Goal: Task Accomplishment & Management: Manage account settings

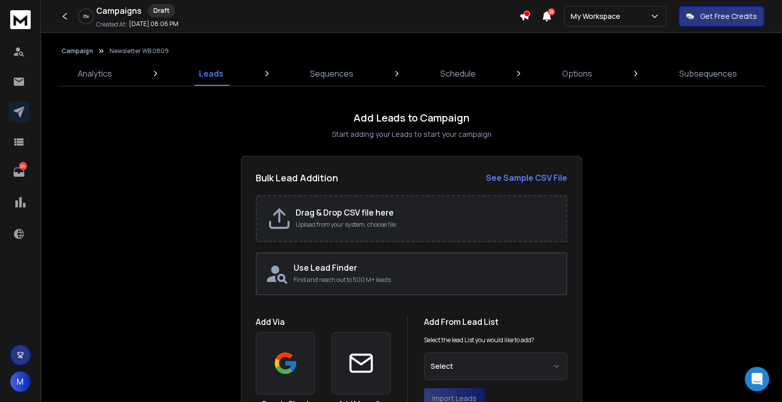
scroll to position [36, 0]
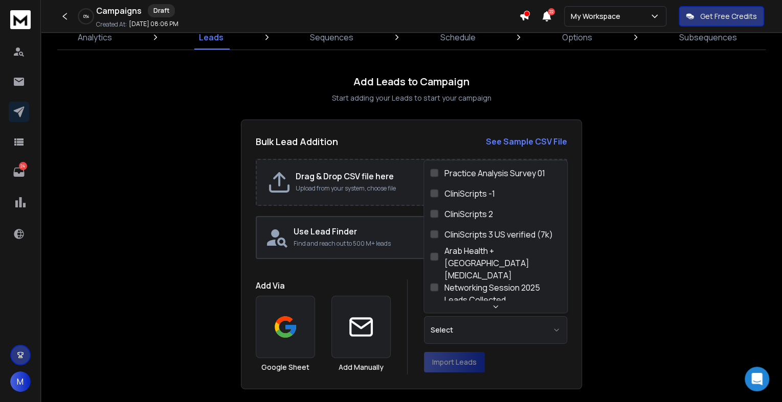
click at [463, 334] on button "Select" at bounding box center [495, 330] width 143 height 28
click at [495, 309] on icon at bounding box center [495, 307] width 8 height 8
click at [495, 308] on icon at bounding box center [495, 307] width 8 height 8
click at [632, 267] on div "Add Leads to Campaign Start adding your Leads to start your campaign Bulk Lead …" at bounding box center [411, 226] width 700 height 325
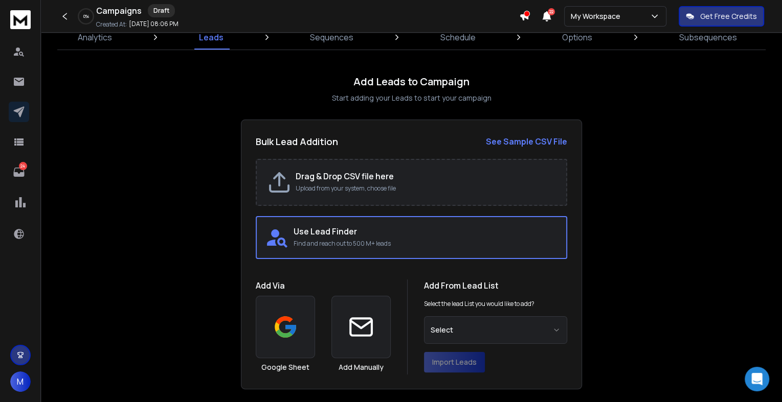
click at [375, 234] on h2 "Use Lead Finder" at bounding box center [425, 231] width 264 height 12
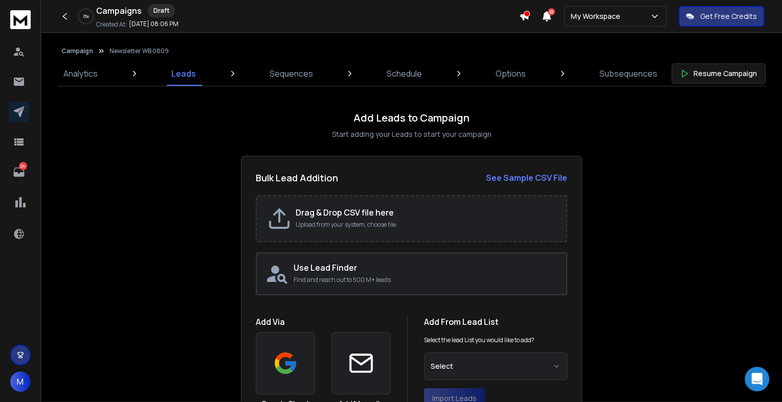
click at [334, 214] on h2 "Drag & Drop CSV file here" at bounding box center [425, 213] width 260 height 12
type input "**********"
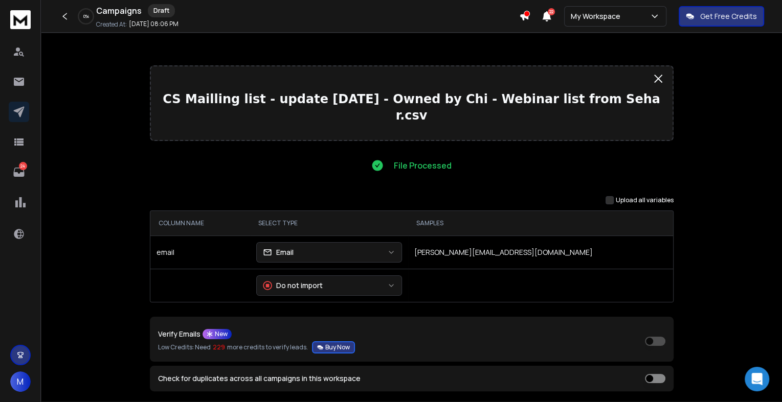
scroll to position [41, 0]
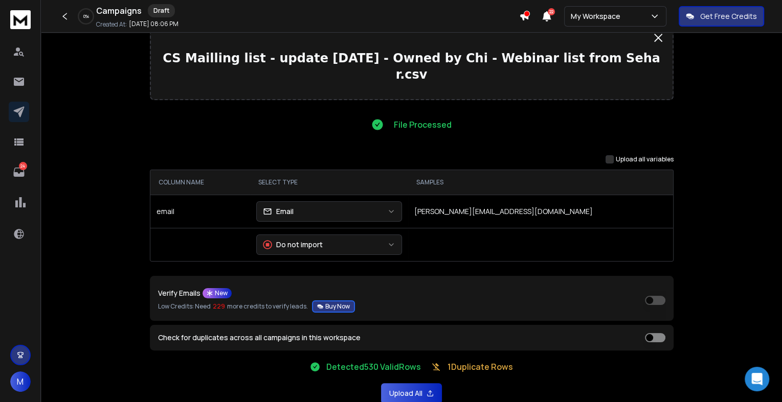
click at [415, 383] on button "Upload All" at bounding box center [411, 393] width 61 height 20
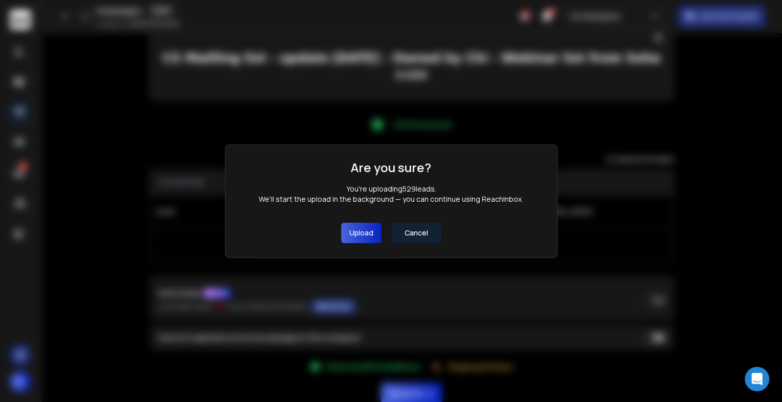
click at [355, 238] on button "Upload" at bounding box center [361, 233] width 40 height 20
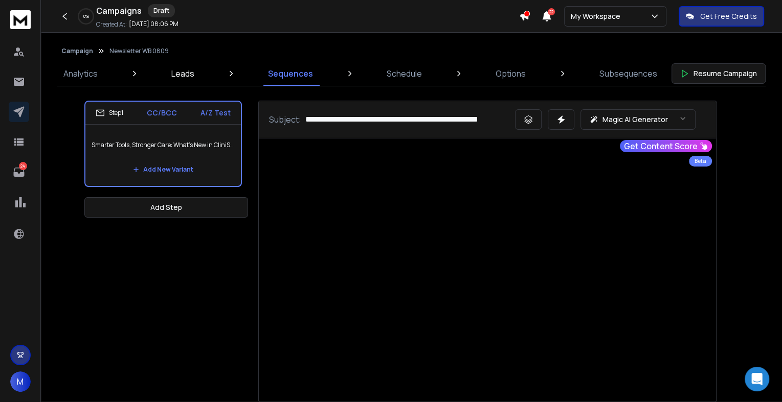
click at [190, 74] on p "Leads" at bounding box center [182, 73] width 23 height 12
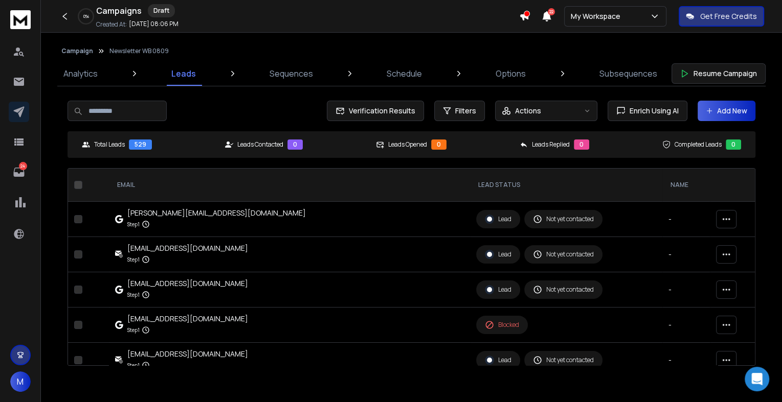
click at [722, 118] on button "Add New" at bounding box center [726, 111] width 58 height 20
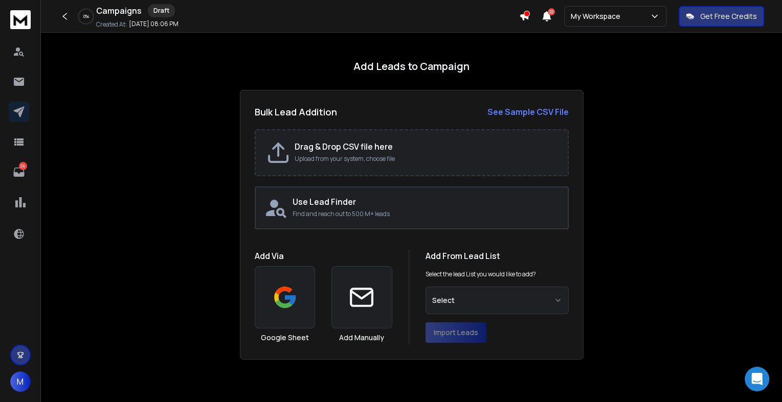
click at [378, 157] on p "Upload from your system, choose file" at bounding box center [425, 159] width 263 height 8
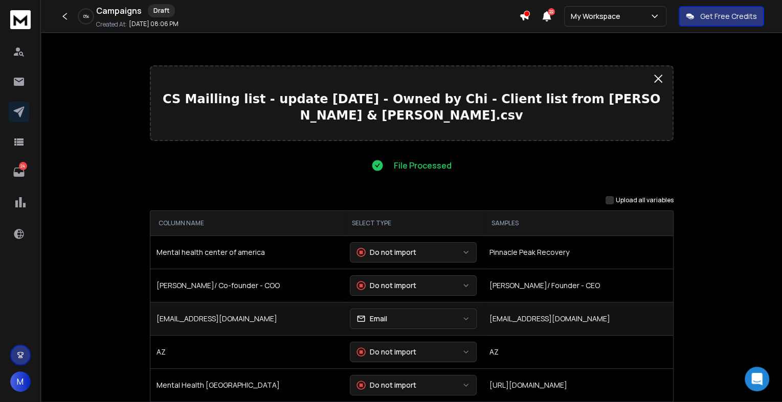
scroll to position [136, 0]
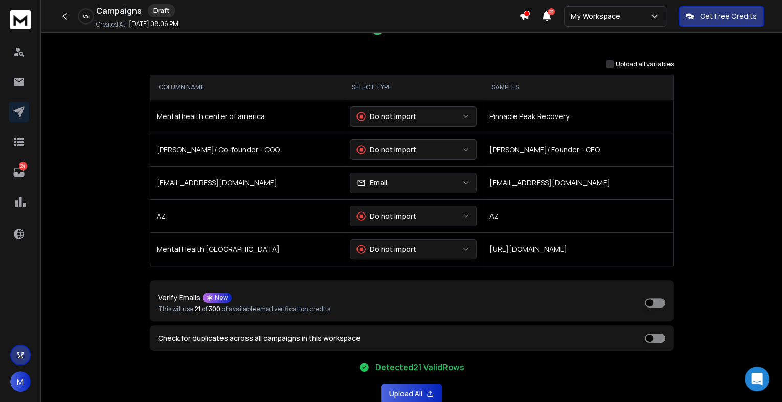
click at [423, 384] on button "Upload All" at bounding box center [411, 394] width 61 height 20
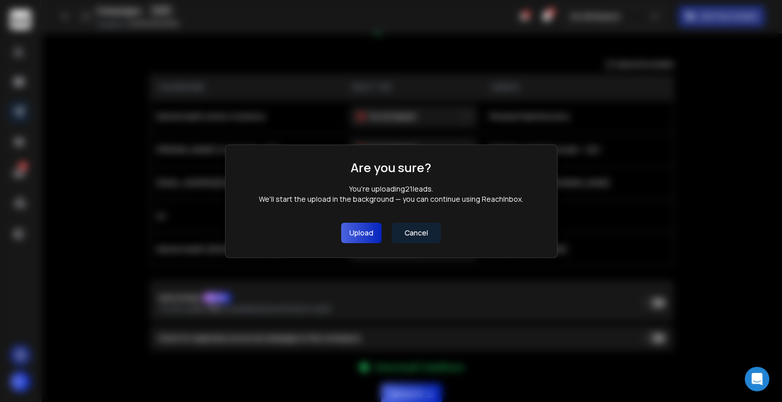
click at [349, 228] on button "Upload" at bounding box center [361, 233] width 40 height 20
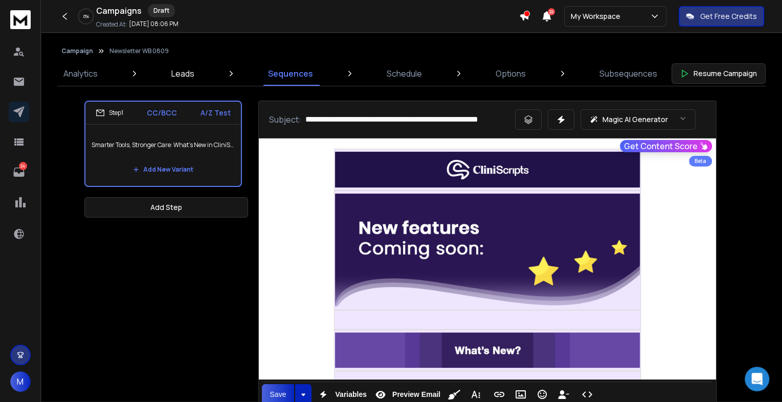
click at [191, 70] on p "Leads" at bounding box center [182, 73] width 23 height 12
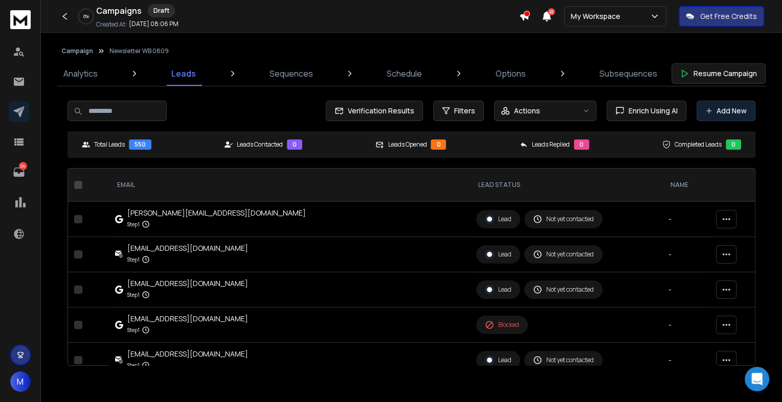
click at [712, 110] on icon at bounding box center [708, 110] width 7 height 7
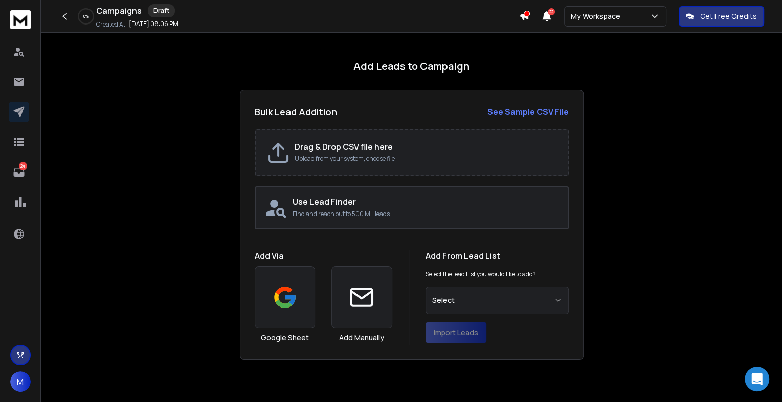
click at [351, 155] on p "Upload from your system, choose file" at bounding box center [425, 159] width 263 height 8
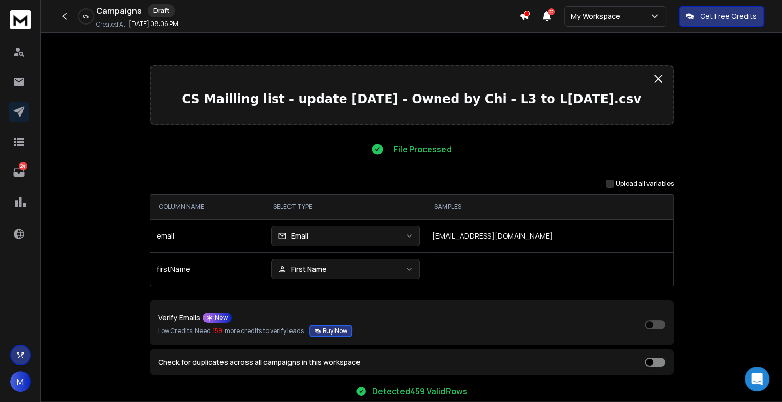
scroll to position [41, 0]
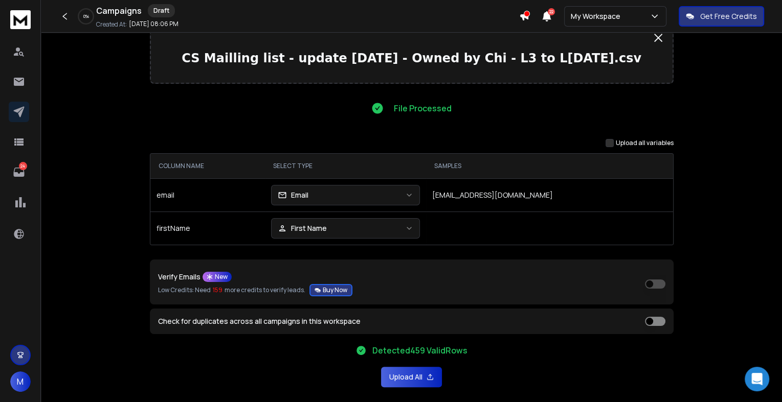
click at [414, 371] on button "Upload All" at bounding box center [411, 377] width 61 height 20
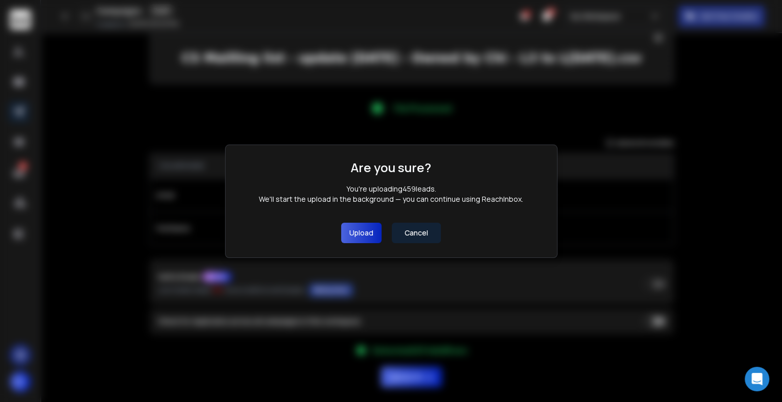
click at [364, 231] on button "Upload" at bounding box center [361, 233] width 40 height 20
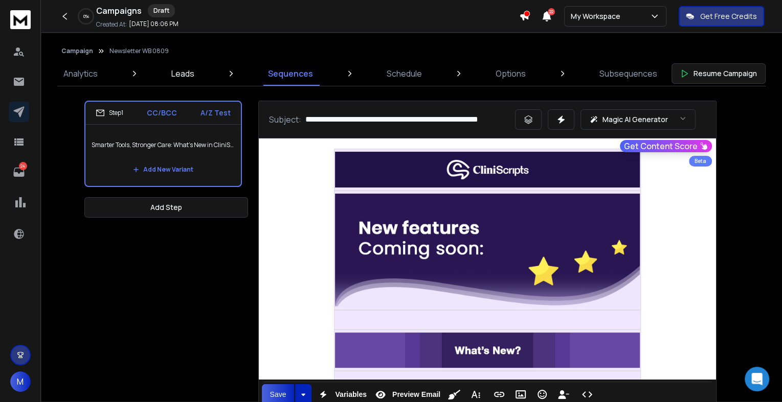
click at [184, 67] on p "Leads" at bounding box center [182, 73] width 23 height 12
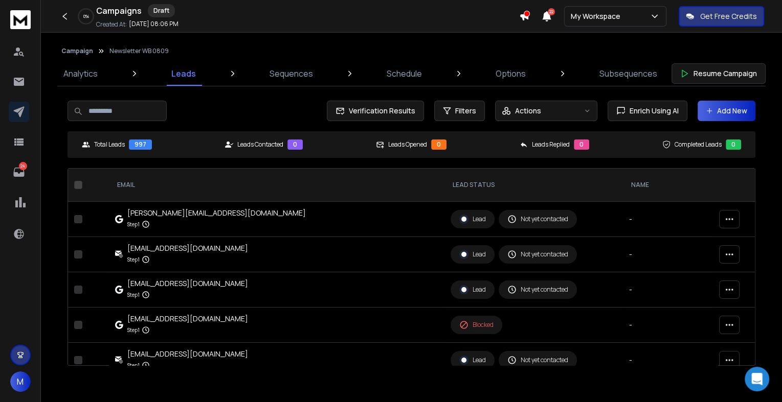
click at [708, 117] on button "Add New" at bounding box center [726, 111] width 58 height 20
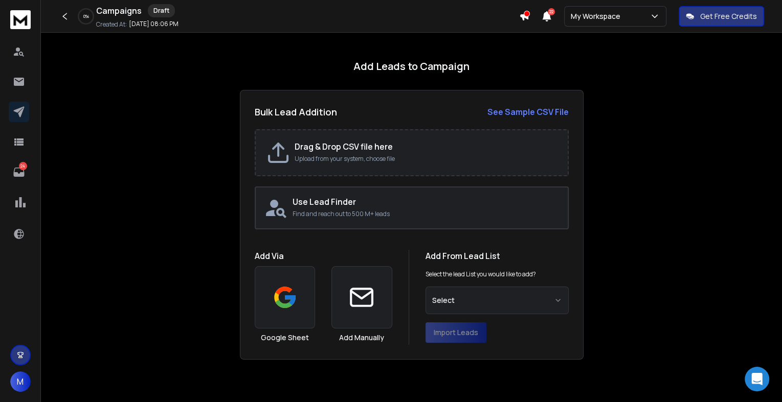
click at [420, 155] on p "Upload from your system, choose file" at bounding box center [425, 159] width 263 height 8
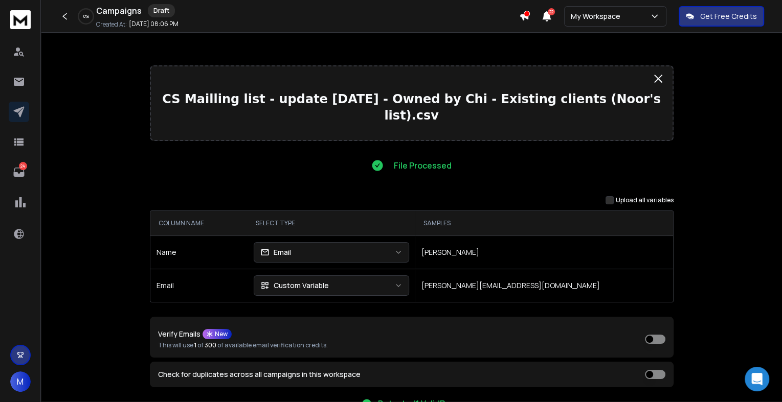
scroll to position [37, 0]
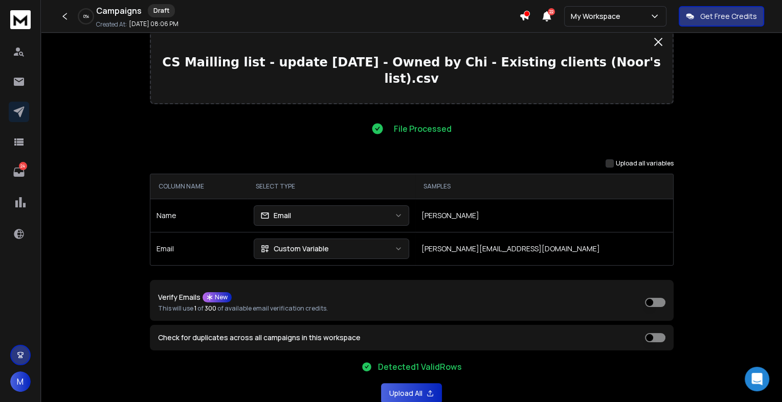
click at [406, 383] on button "Upload All" at bounding box center [411, 393] width 61 height 20
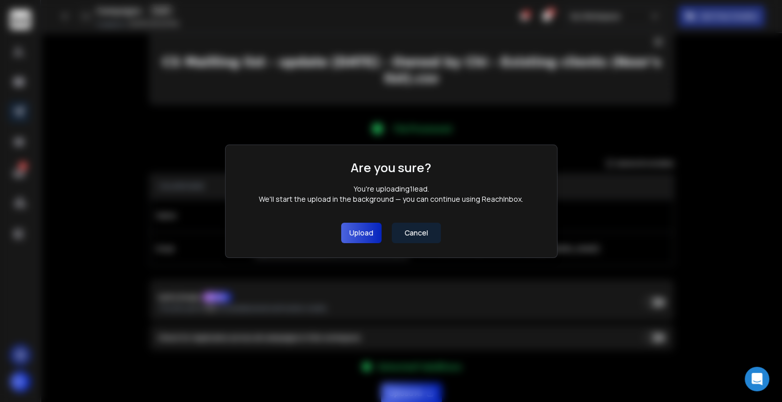
click at [356, 228] on button "Upload" at bounding box center [361, 233] width 40 height 20
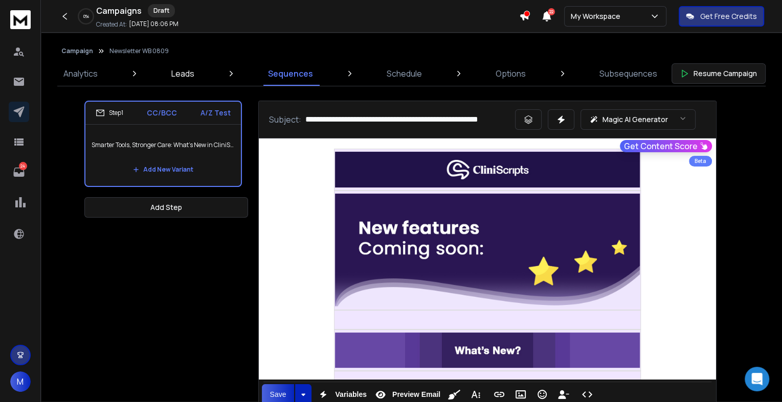
click at [193, 70] on p "Leads" at bounding box center [182, 73] width 23 height 12
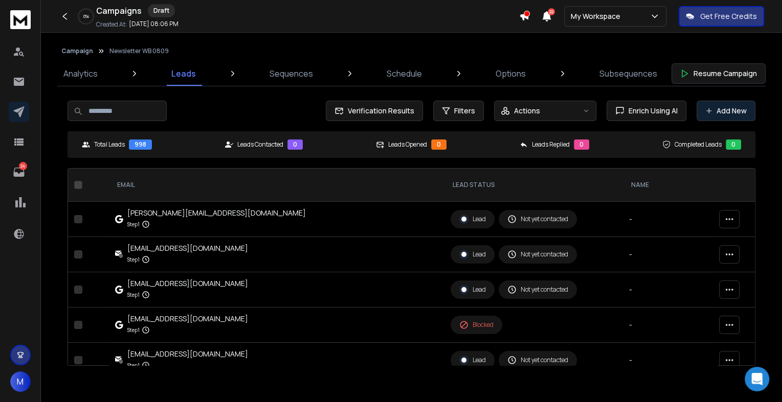
click at [708, 103] on button "Add New" at bounding box center [725, 111] width 59 height 20
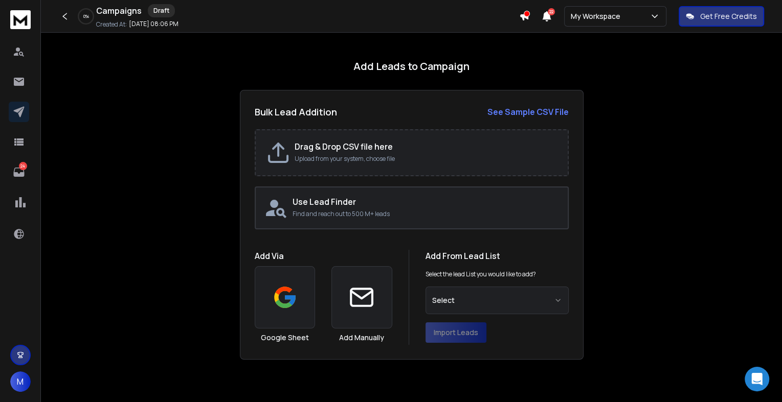
click at [399, 150] on h2 "Drag & Drop CSV file here" at bounding box center [425, 147] width 263 height 12
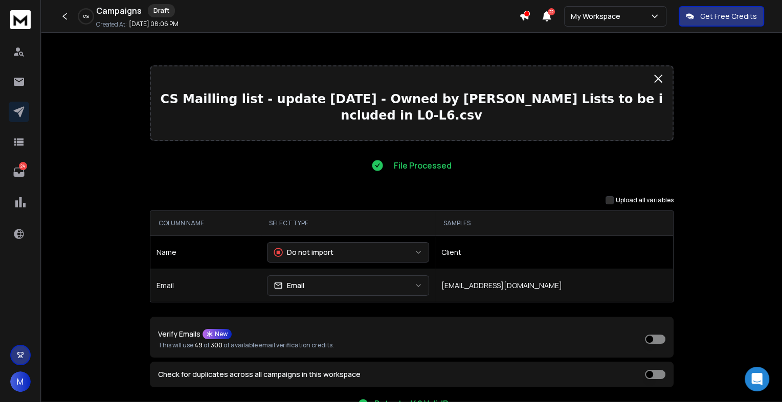
scroll to position [53, 0]
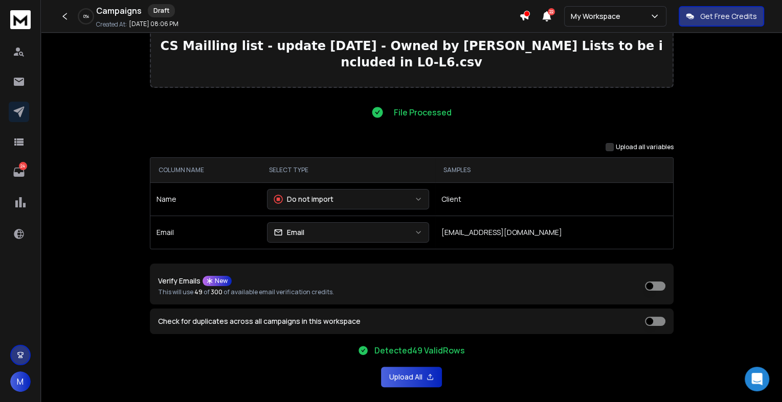
click at [402, 369] on button "Upload All" at bounding box center [411, 377] width 61 height 20
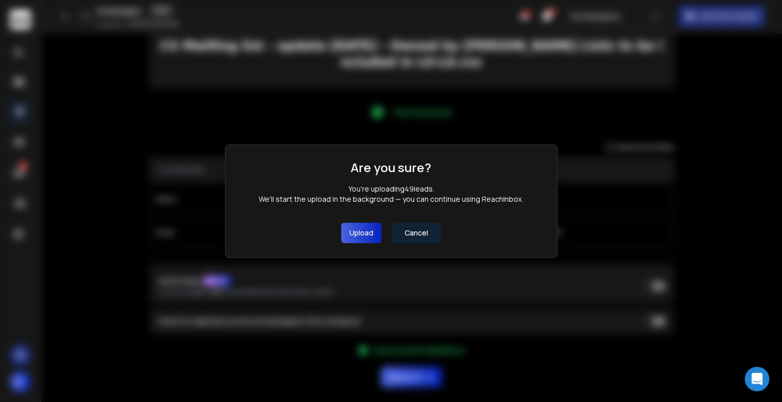
click at [350, 234] on button "Upload" at bounding box center [361, 233] width 40 height 20
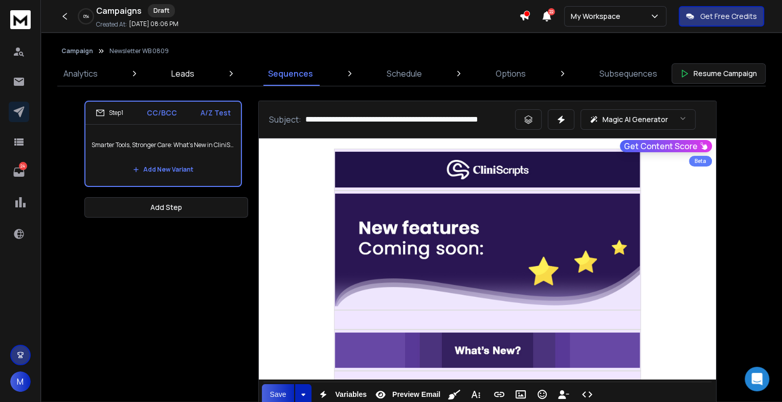
click at [193, 66] on link "Leads" at bounding box center [182, 73] width 35 height 25
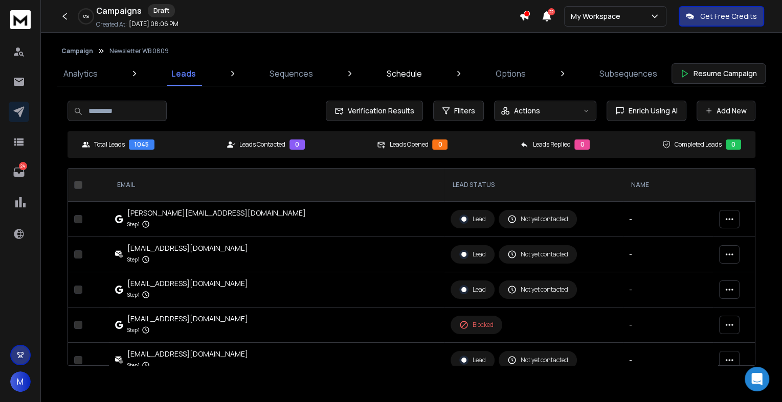
click at [412, 65] on link "Schedule" at bounding box center [404, 73] width 48 height 25
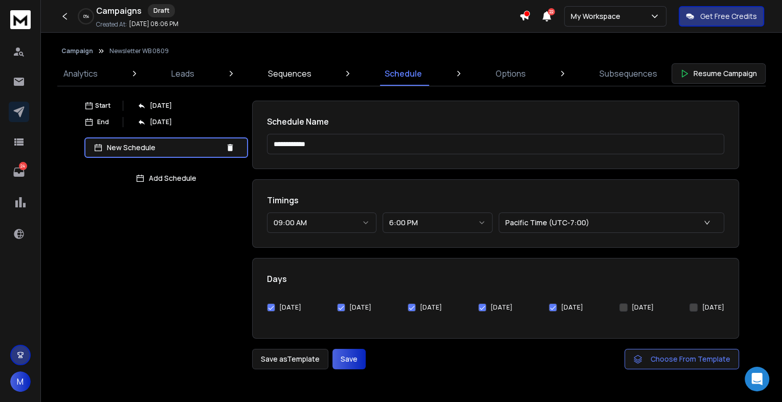
click at [309, 77] on p "Sequences" at bounding box center [289, 73] width 43 height 12
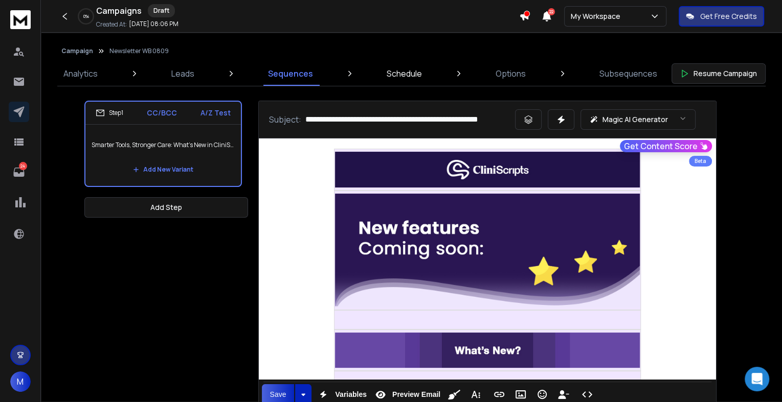
click at [381, 75] on link "Schedule" at bounding box center [404, 73] width 48 height 25
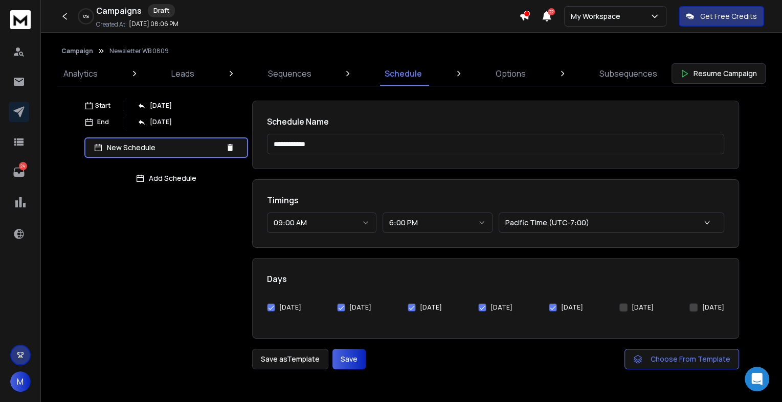
click at [166, 120] on p "[DATE]" at bounding box center [161, 122] width 22 height 8
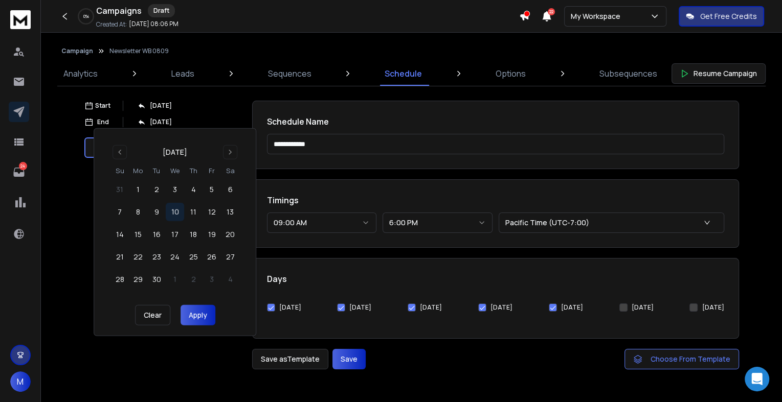
click at [172, 105] on p "[DATE]" at bounding box center [161, 106] width 22 height 8
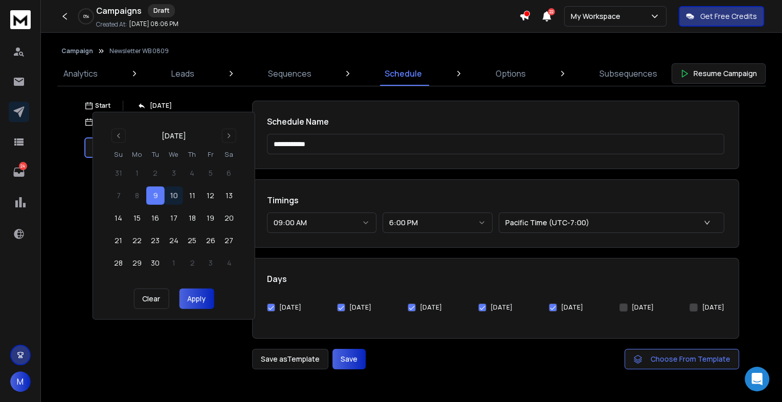
click at [175, 192] on button "10" at bounding box center [174, 196] width 18 height 18
click at [199, 102] on div "Start [DATE]" at bounding box center [166, 106] width 164 height 10
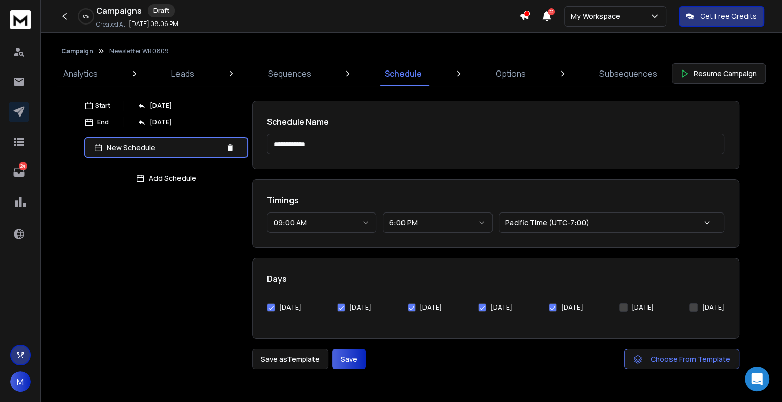
click at [172, 121] on p "[DATE]" at bounding box center [161, 122] width 22 height 8
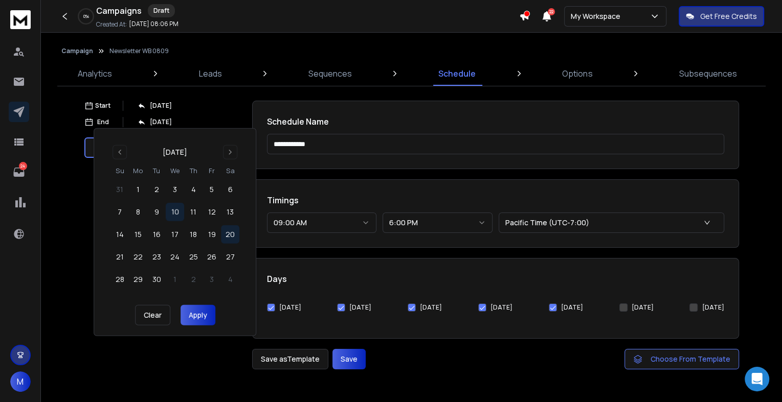
click at [228, 234] on button "20" at bounding box center [230, 234] width 18 height 18
click at [201, 320] on button "Apply" at bounding box center [197, 315] width 35 height 20
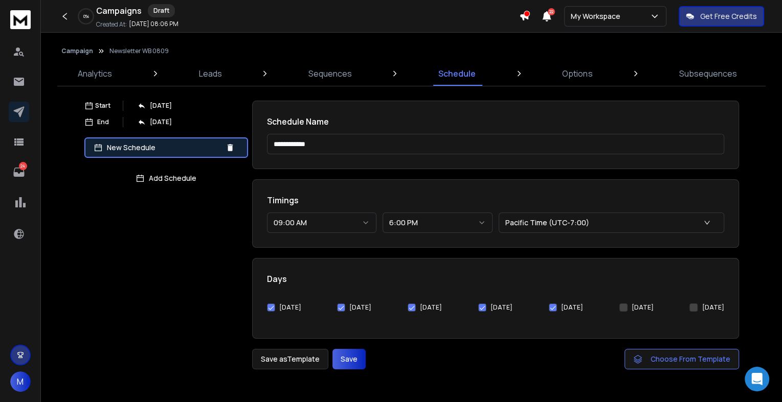
click at [230, 150] on icon at bounding box center [230, 147] width 6 height 7
click at [167, 120] on p "[DATE]" at bounding box center [161, 122] width 22 height 8
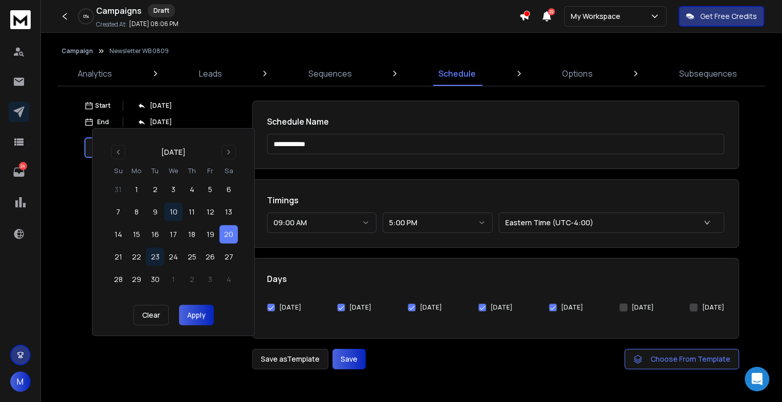
click at [149, 256] on button "23" at bounding box center [155, 257] width 18 height 18
click at [189, 314] on button "Apply" at bounding box center [196, 315] width 35 height 20
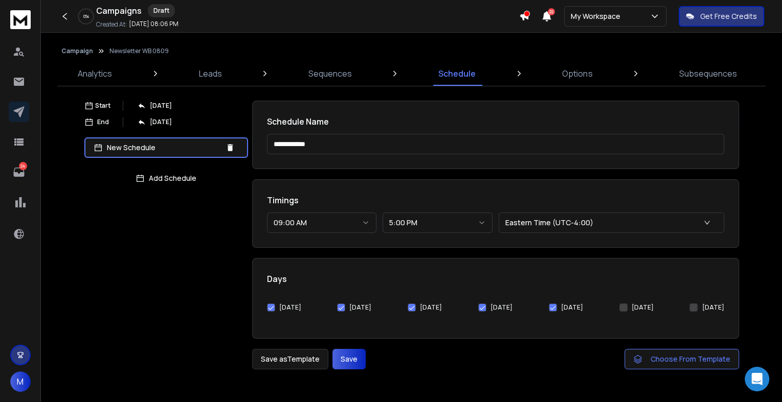
click at [426, 224] on button "5:00 PM" at bounding box center [437, 223] width 110 height 20
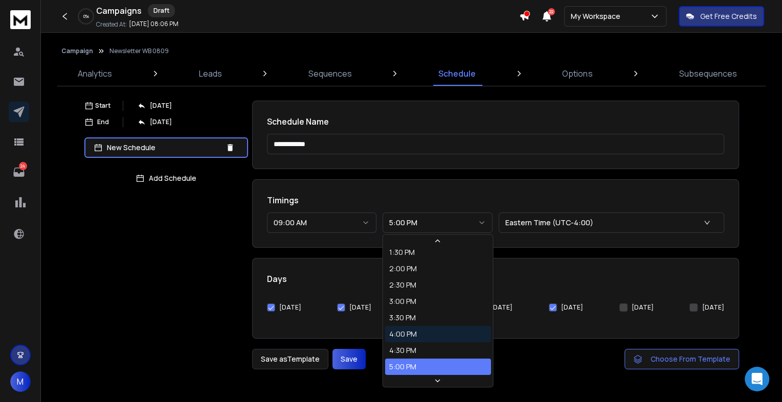
scroll to position [164, 0]
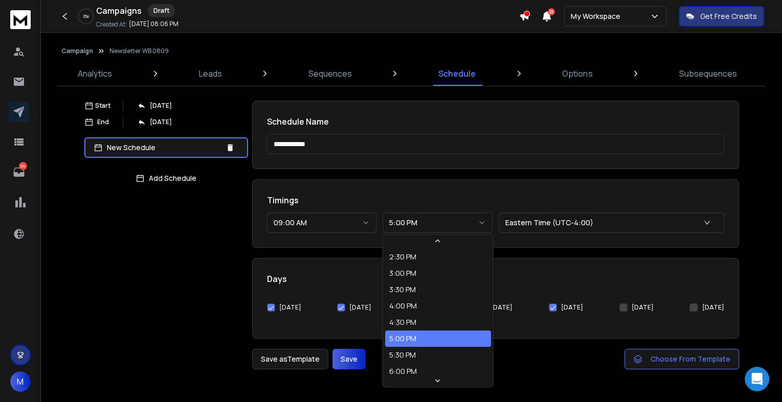
select select "********"
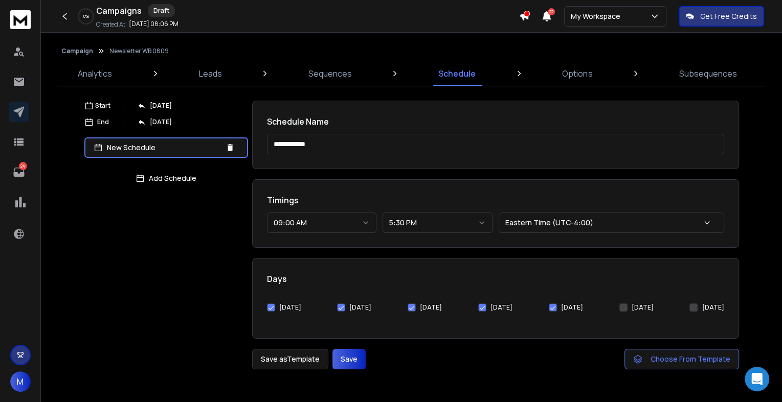
click at [335, 358] on button "Save" at bounding box center [348, 359] width 33 height 20
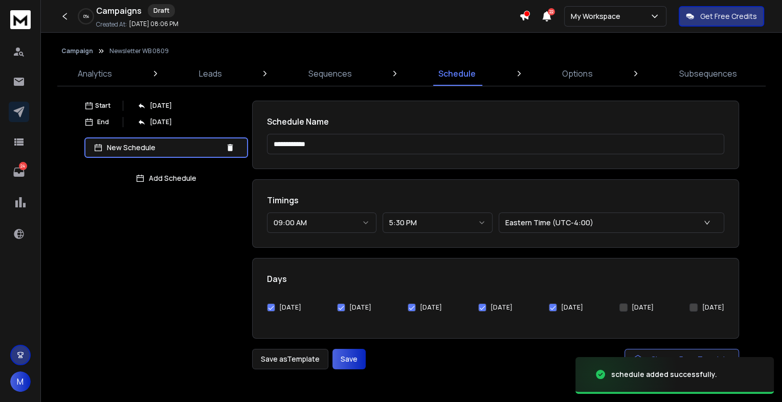
click at [600, 82] on div "Analytics Leads Sequences Schedule Options Subsequences" at bounding box center [407, 73] width 700 height 25
click at [585, 79] on p "Options" at bounding box center [577, 73] width 30 height 12
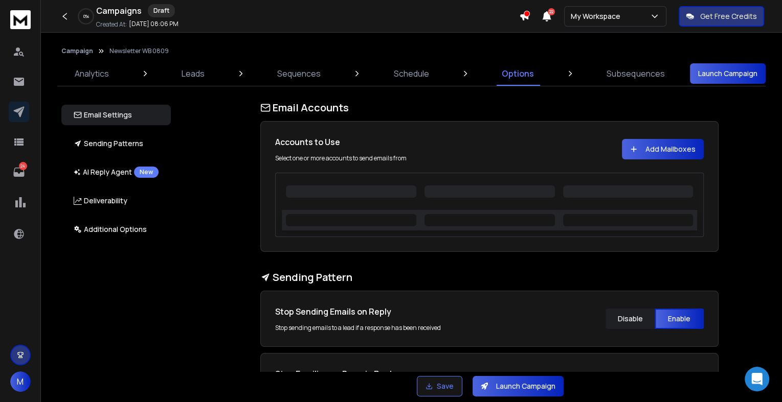
click at [656, 152] on button "Add Mailboxes" at bounding box center [663, 149] width 82 height 20
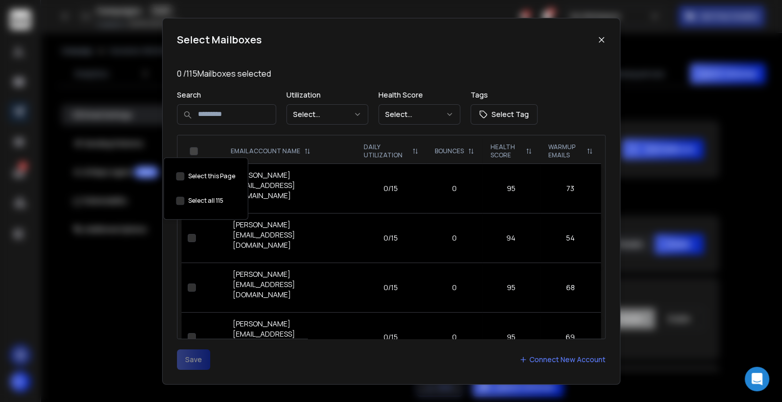
click at [192, 149] on button "Select this Page" at bounding box center [194, 151] width 8 height 8
click at [180, 198] on button "Select this Page" at bounding box center [180, 201] width 8 height 8
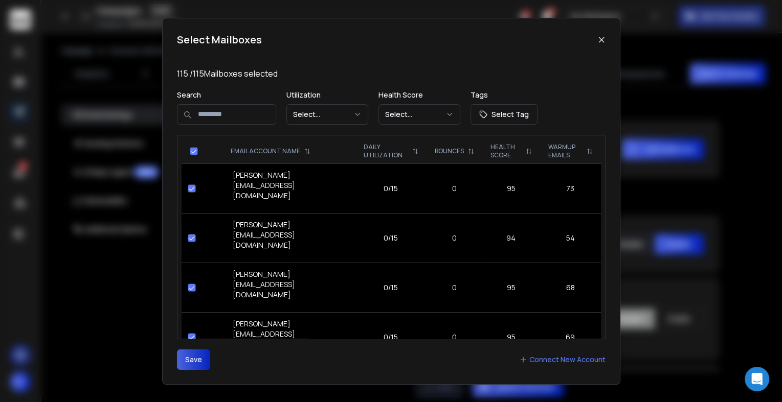
click at [340, 68] on p "115 / 115 Mailboxes selected" at bounding box center [391, 73] width 428 height 12
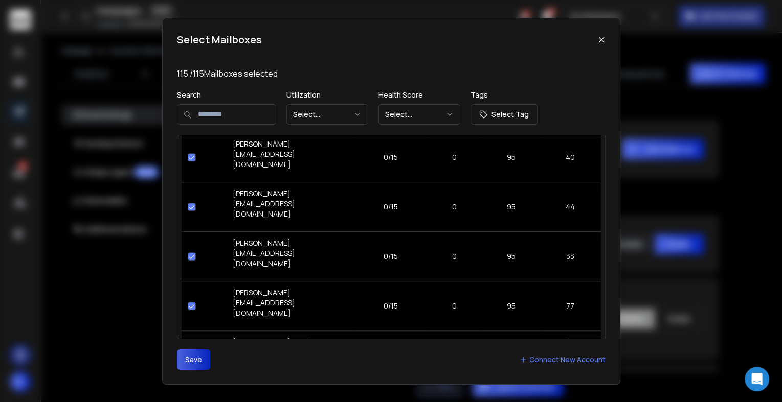
scroll to position [678, 0]
click at [261, 115] on input at bounding box center [226, 114] width 99 height 20
type input "*********"
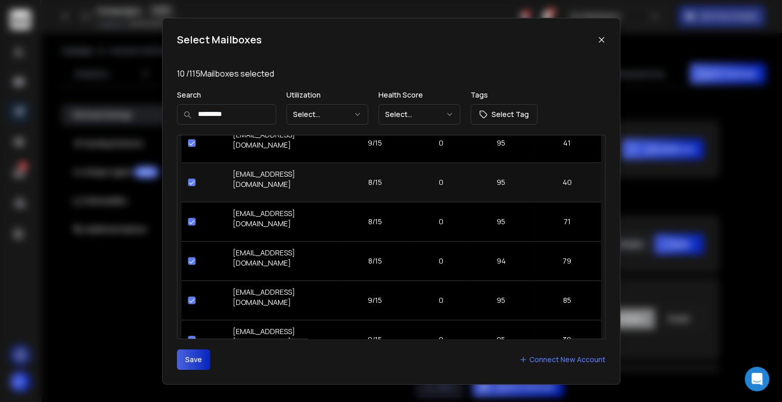
click at [191, 178] on button "button" at bounding box center [192, 182] width 8 height 8
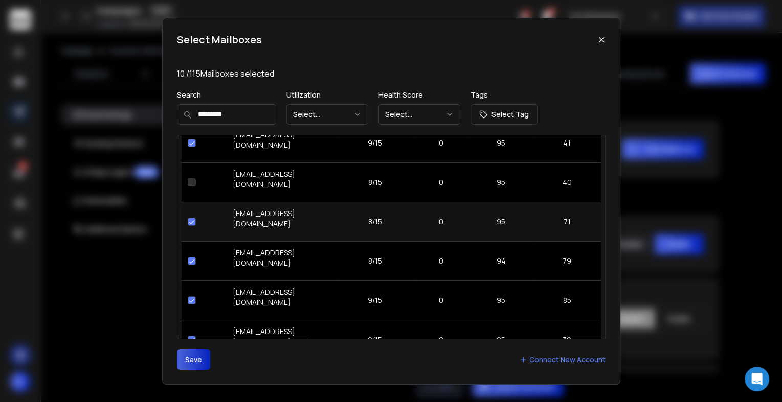
click at [189, 218] on button "button" at bounding box center [192, 222] width 8 height 8
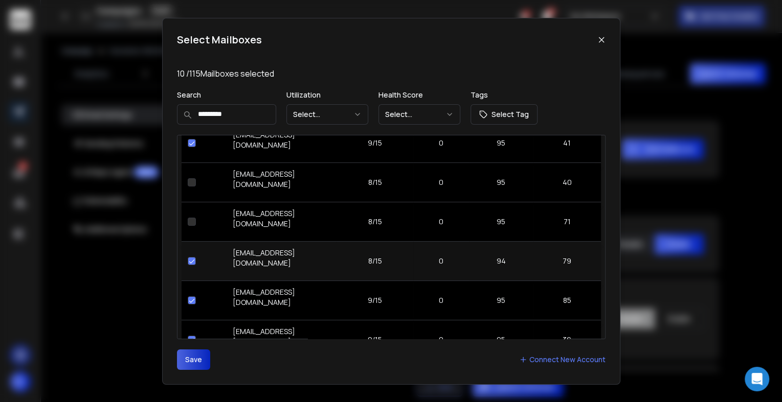
click at [188, 257] on button "button" at bounding box center [192, 261] width 8 height 8
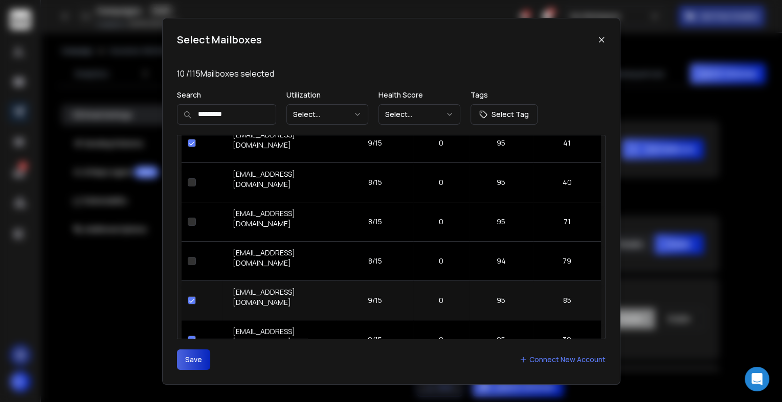
click at [190, 296] on button "button" at bounding box center [192, 300] width 8 height 8
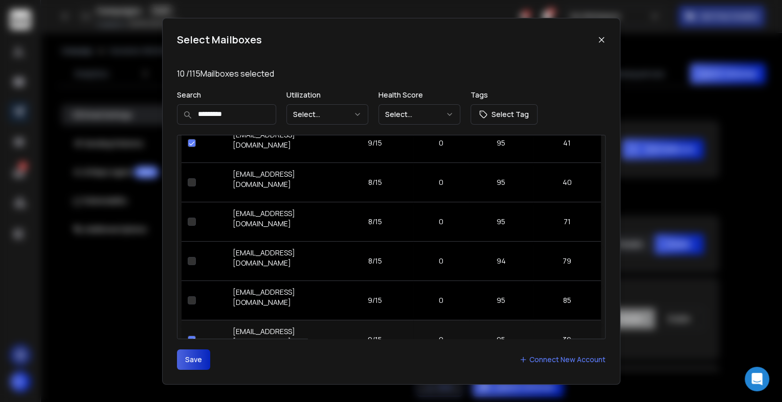
click at [191, 336] on button "button" at bounding box center [192, 340] width 8 height 8
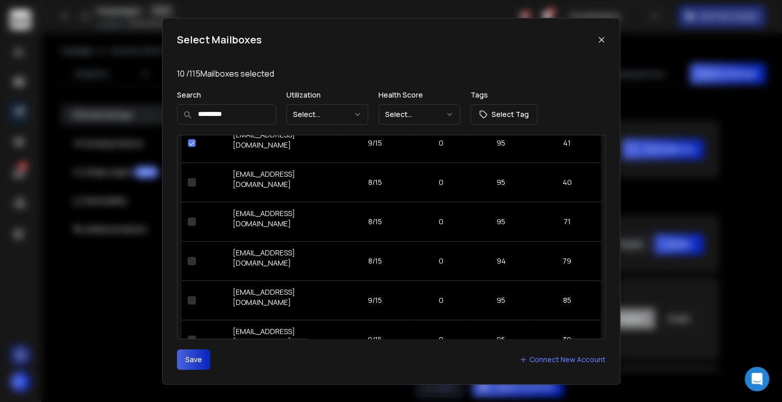
click at [191, 375] on button "button" at bounding box center [192, 379] width 8 height 8
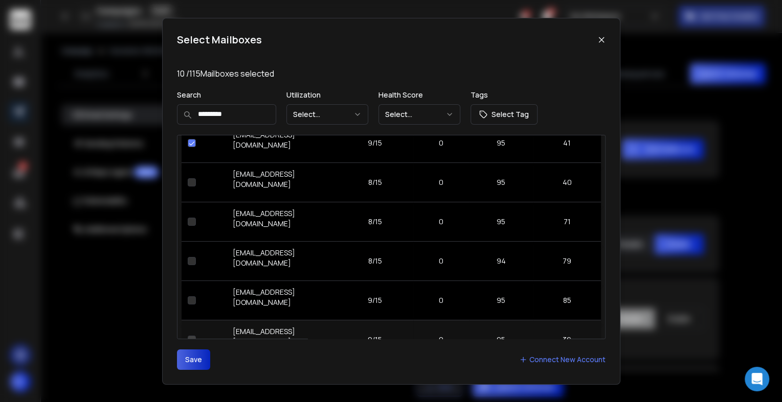
scroll to position [0, 0]
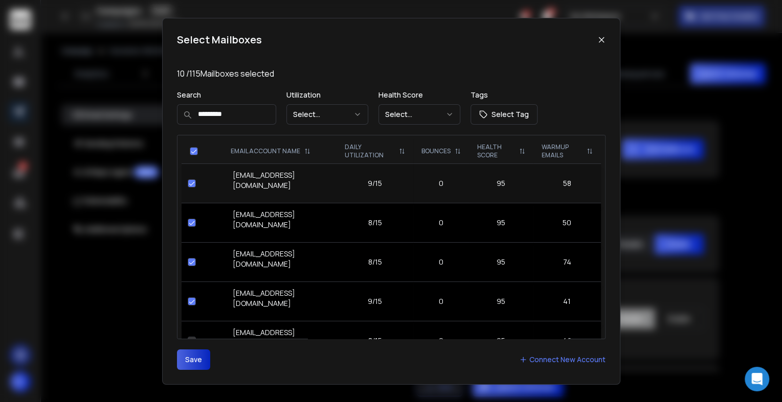
click at [192, 182] on button "button" at bounding box center [192, 183] width 8 height 8
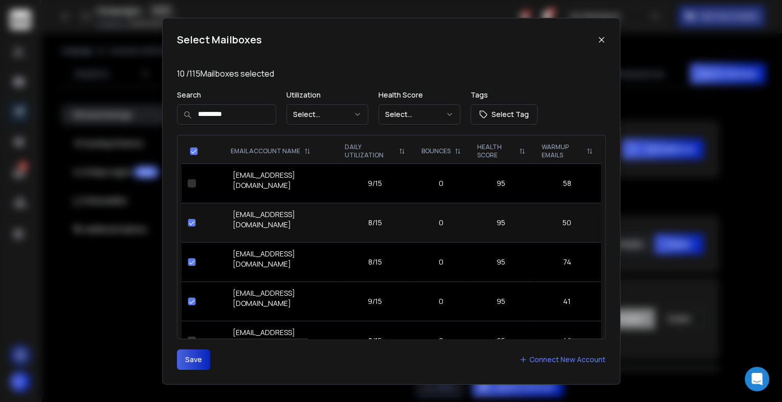
click at [192, 219] on button "button" at bounding box center [192, 223] width 8 height 8
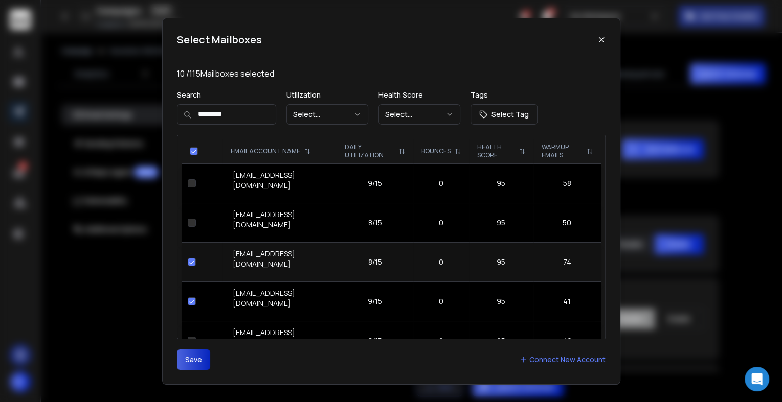
click at [192, 258] on button "button" at bounding box center [192, 262] width 8 height 8
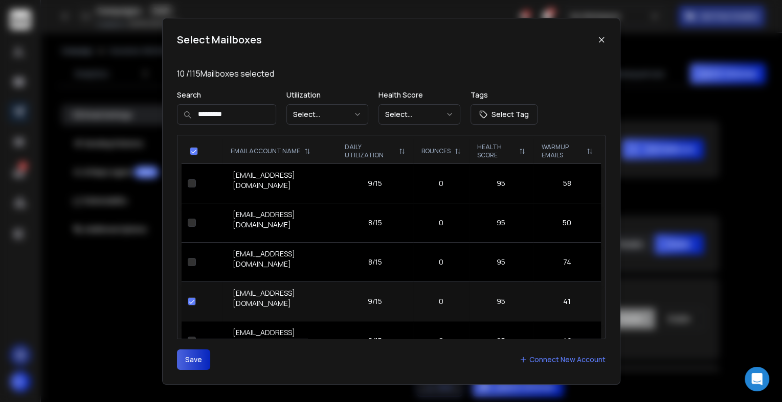
click at [191, 297] on button "button" at bounding box center [192, 301] width 8 height 8
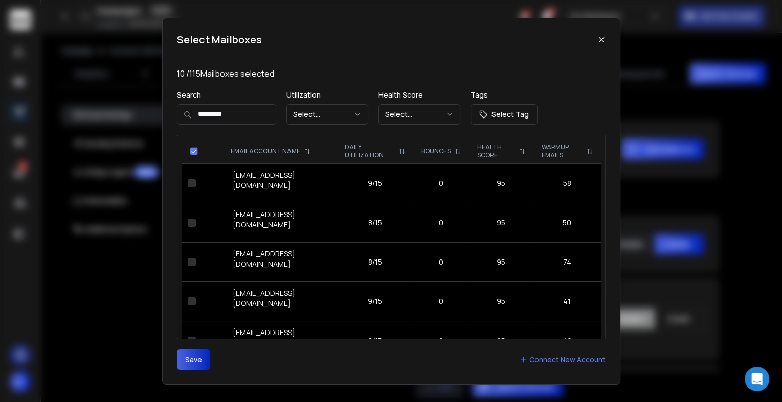
click at [191, 363] on button "Save" at bounding box center [193, 360] width 33 height 20
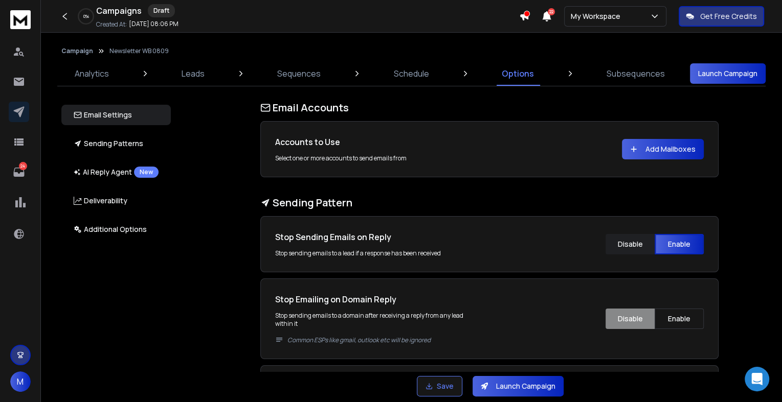
click at [632, 151] on icon "button" at bounding box center [633, 149] width 7 height 7
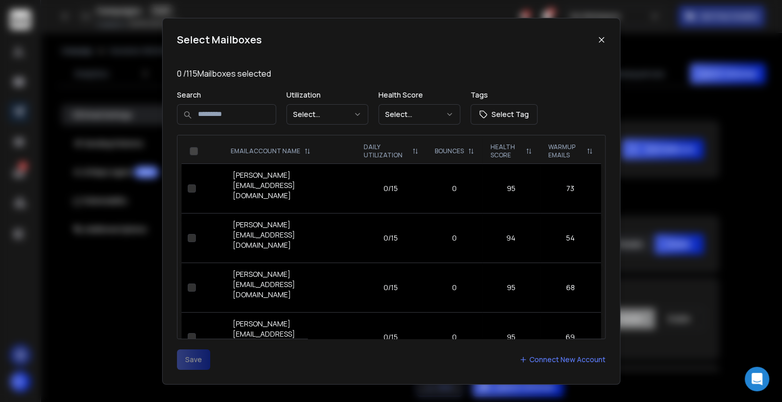
click at [225, 111] on input at bounding box center [226, 114] width 99 height 20
click at [192, 152] on button "Select this Page" at bounding box center [194, 151] width 8 height 8
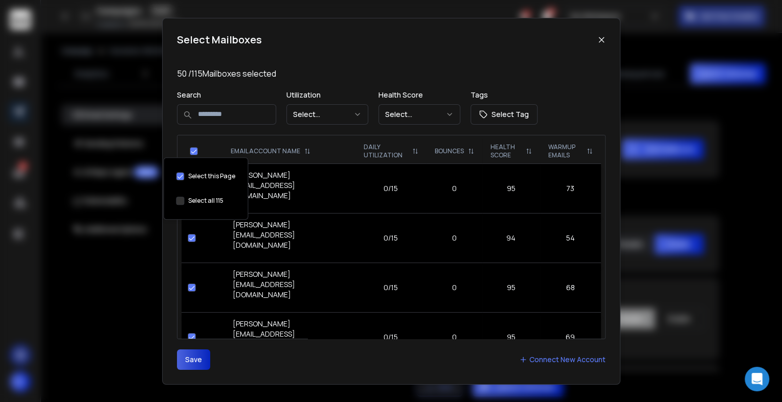
click at [178, 200] on button "Select this Page" at bounding box center [180, 201] width 8 height 8
click at [227, 115] on input at bounding box center [226, 114] width 99 height 20
type input "*********"
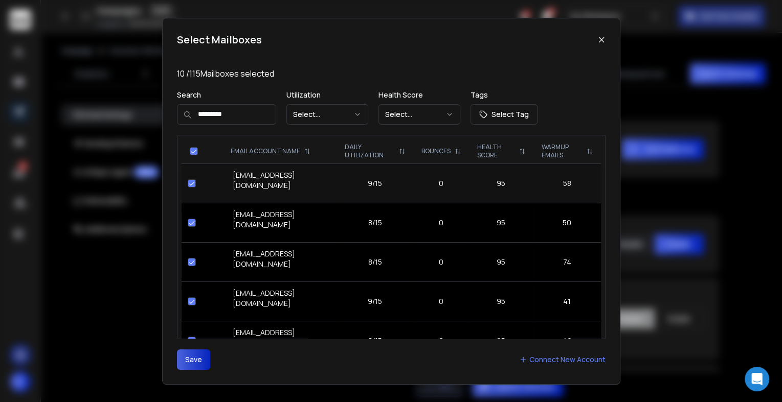
click at [191, 179] on button "button" at bounding box center [192, 183] width 8 height 8
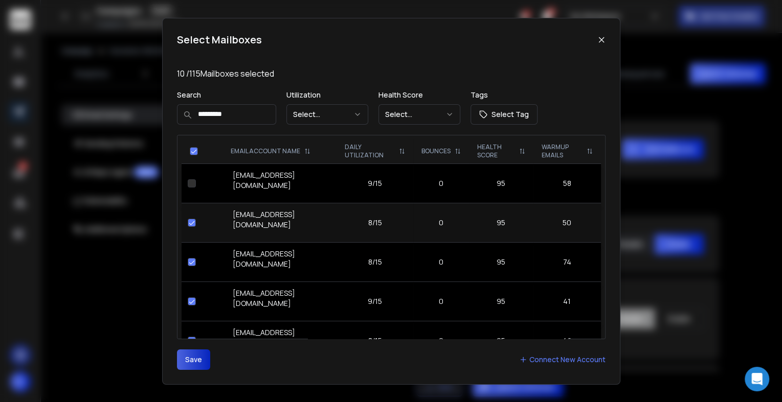
click at [190, 219] on button "button" at bounding box center [192, 223] width 8 height 8
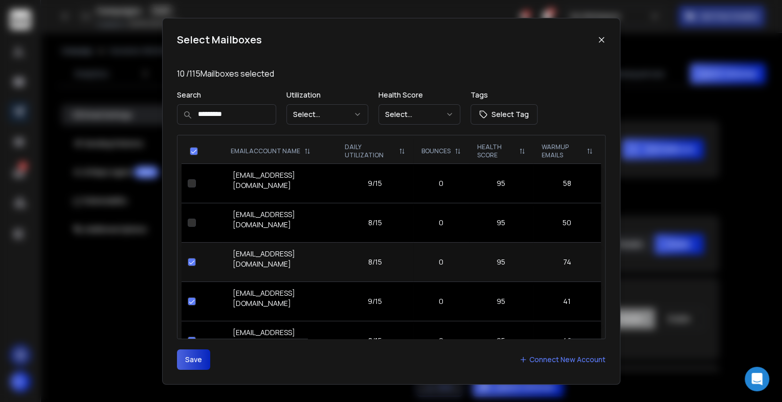
click at [189, 258] on button "button" at bounding box center [192, 262] width 8 height 8
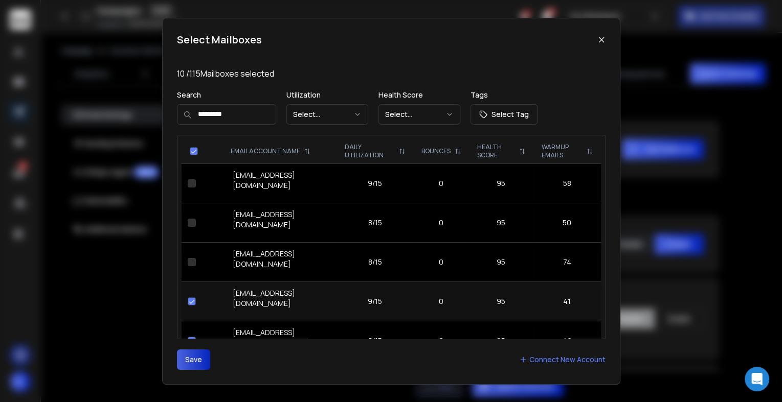
click at [189, 297] on button "button" at bounding box center [192, 301] width 8 height 8
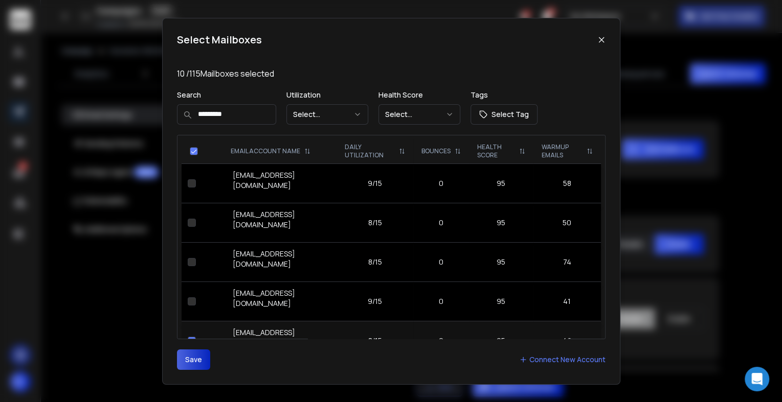
click at [190, 337] on button "button" at bounding box center [192, 341] width 8 height 8
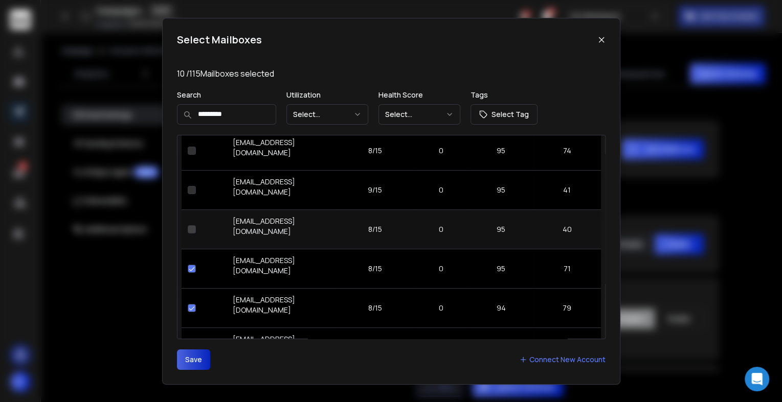
scroll to position [158, 0]
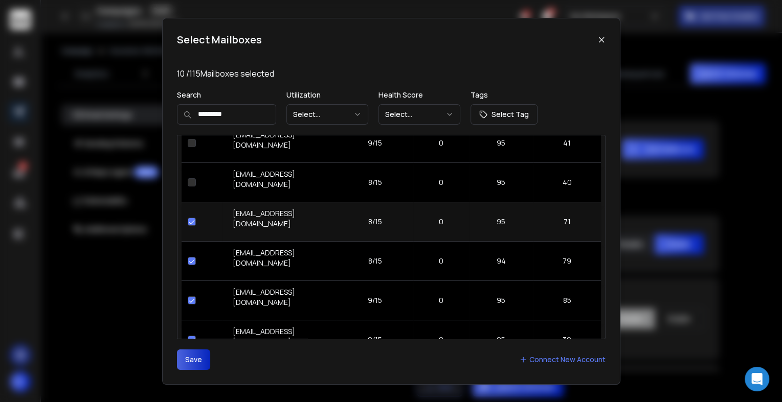
click at [191, 218] on button "button" at bounding box center [192, 222] width 8 height 8
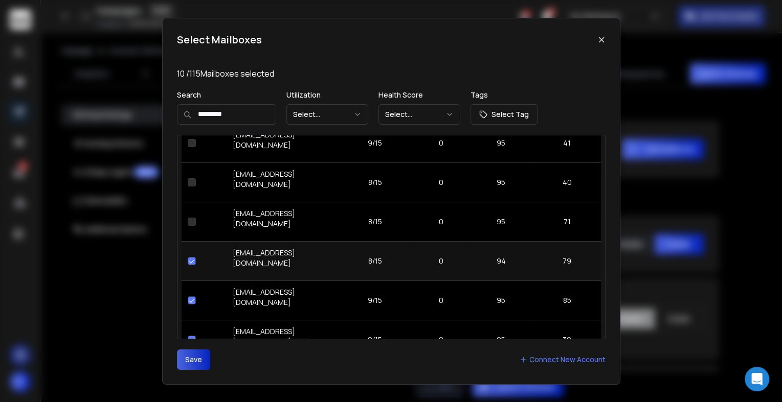
click at [190, 257] on button "button" at bounding box center [192, 261] width 8 height 8
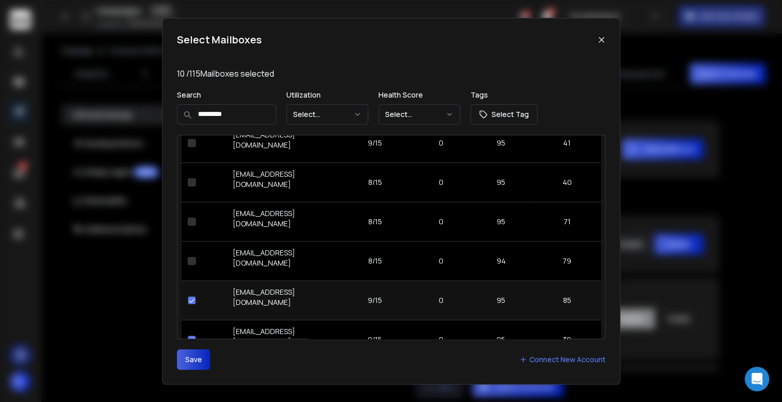
click at [190, 296] on button "button" at bounding box center [192, 300] width 8 height 8
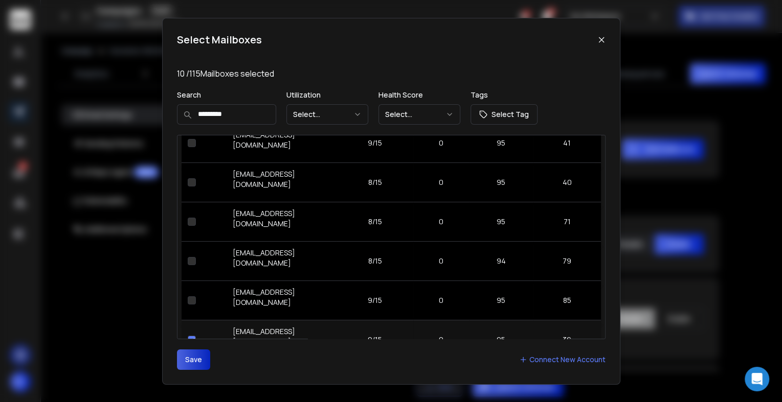
click at [190, 321] on td at bounding box center [201, 340] width 41 height 39
click at [190, 336] on button "button" at bounding box center [192, 340] width 8 height 8
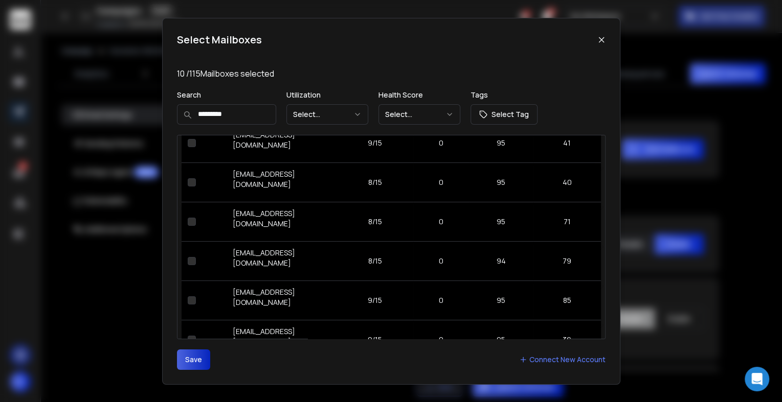
click at [190, 375] on button "button" at bounding box center [192, 379] width 8 height 8
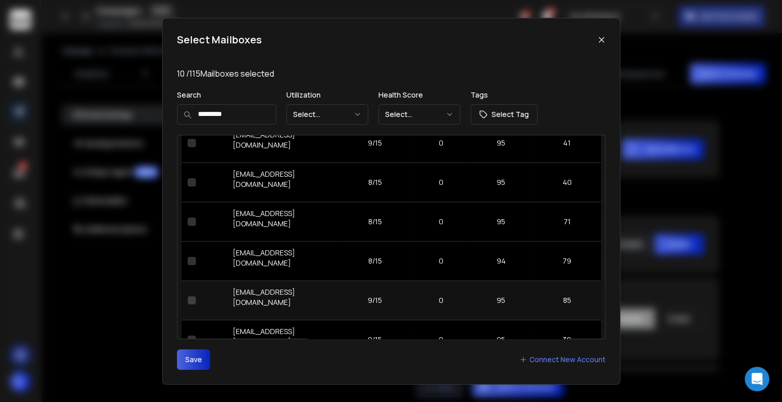
scroll to position [0, 0]
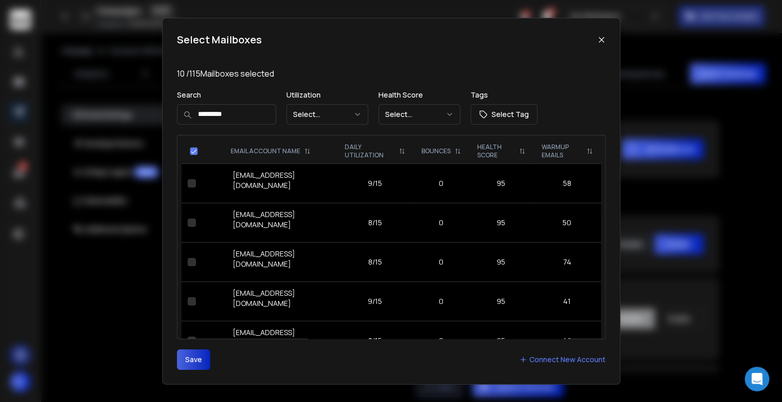
drag, startPoint x: 237, startPoint y: 117, endPoint x: 179, endPoint y: 117, distance: 57.8
click at [179, 117] on input "*********" at bounding box center [226, 114] width 99 height 20
click at [197, 149] on div at bounding box center [206, 151] width 33 height 8
click at [195, 151] on button "Select this Page" at bounding box center [194, 151] width 8 height 8
click at [180, 177] on button "Select this Page" at bounding box center [180, 176] width 8 height 8
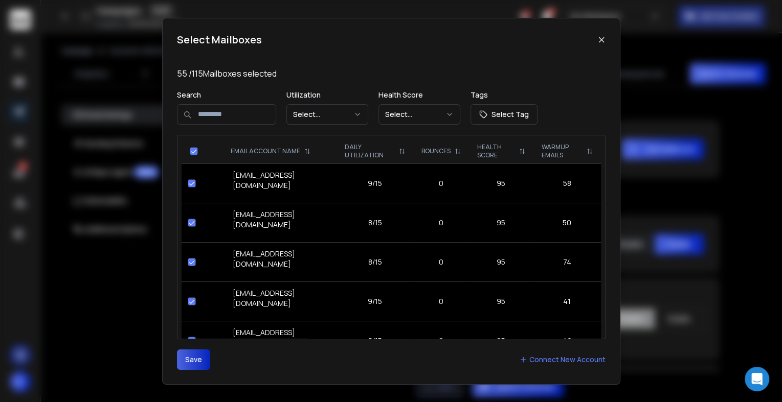
click at [607, 40] on div "Select Mailboxes 55 / 115 Mailboxes selected Search Utilization Select... Healt…" at bounding box center [391, 201] width 458 height 367
click at [603, 37] on icon at bounding box center [601, 40] width 8 height 8
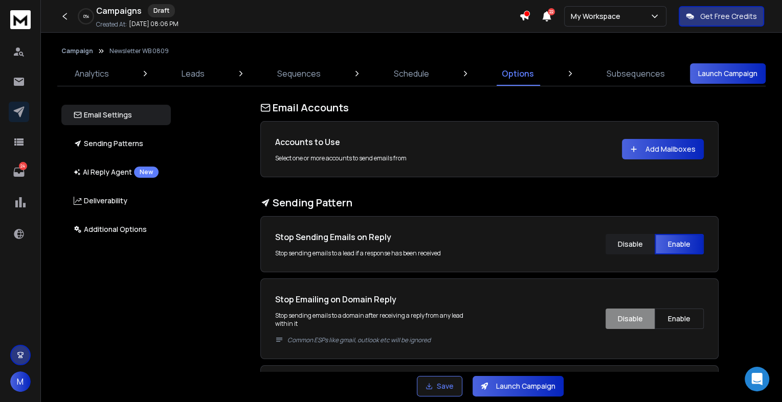
click at [666, 153] on button "Add Mailboxes" at bounding box center [663, 149] width 82 height 20
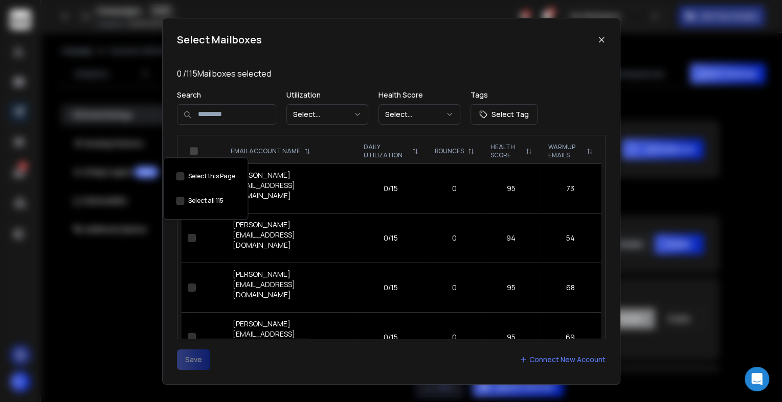
click at [191, 150] on button "Select this Page" at bounding box center [194, 151] width 8 height 8
click at [182, 175] on button "Select this Page" at bounding box center [180, 176] width 8 height 8
click at [179, 198] on button "Select this Page" at bounding box center [180, 201] width 8 height 8
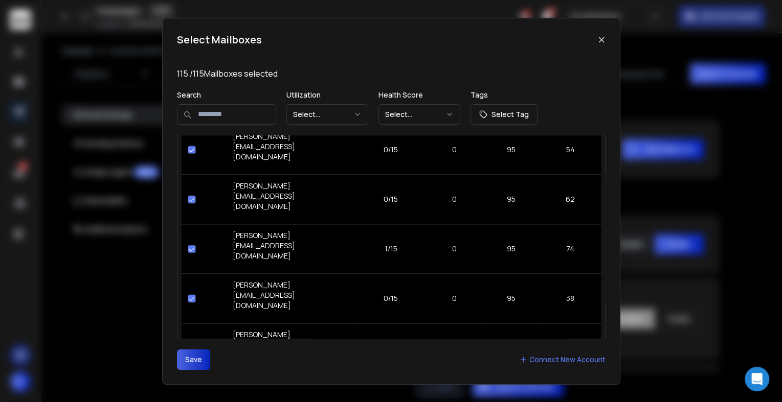
scroll to position [1169, 0]
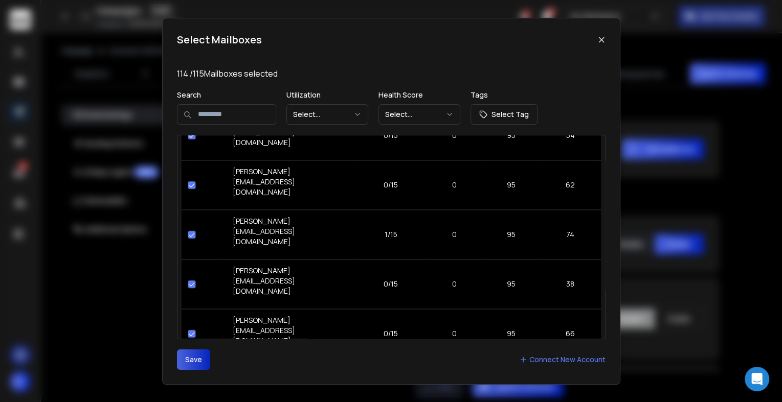
scroll to position [1141, 0]
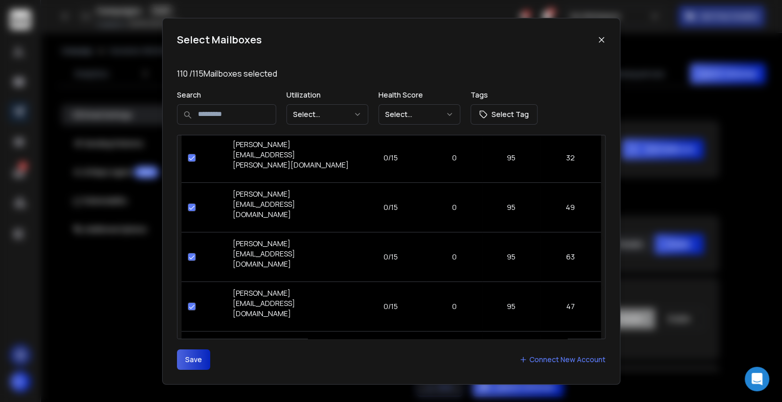
scroll to position [3625, 0]
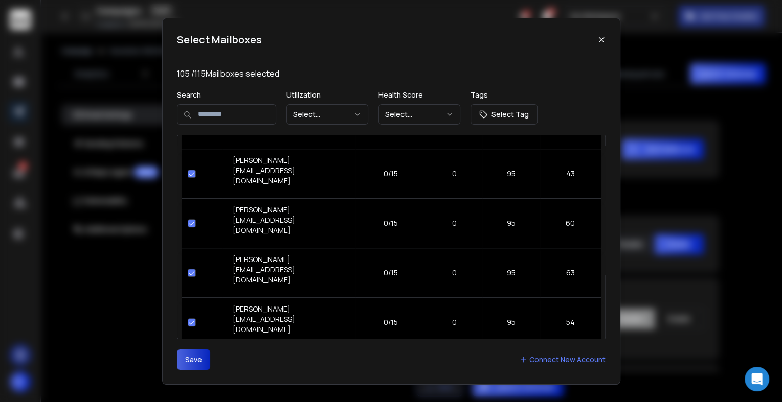
click at [186, 353] on button "Save" at bounding box center [193, 360] width 33 height 20
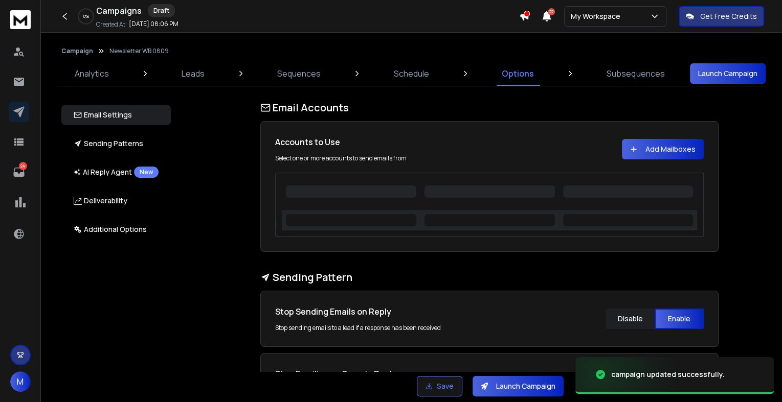
click at [532, 384] on button "Launch Campaign" at bounding box center [517, 386] width 91 height 20
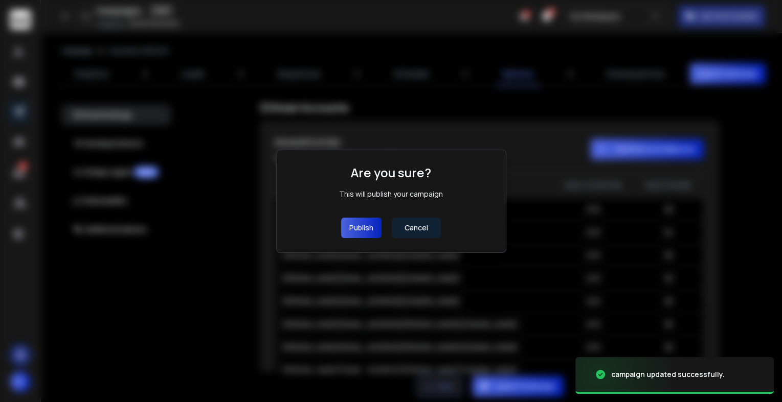
click at [355, 236] on button "Publish" at bounding box center [361, 228] width 40 height 20
